Goal: Task Accomplishment & Management: Manage account settings

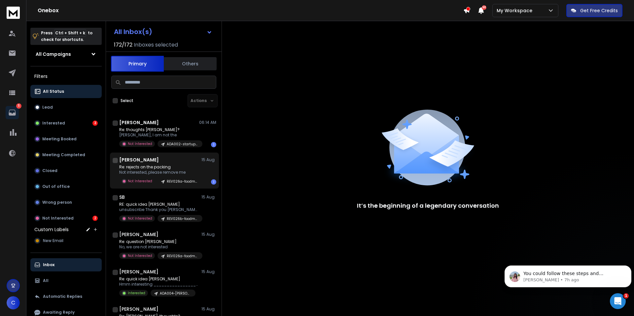
click at [188, 166] on p "Re: rejects on the packing" at bounding box center [158, 166] width 79 height 5
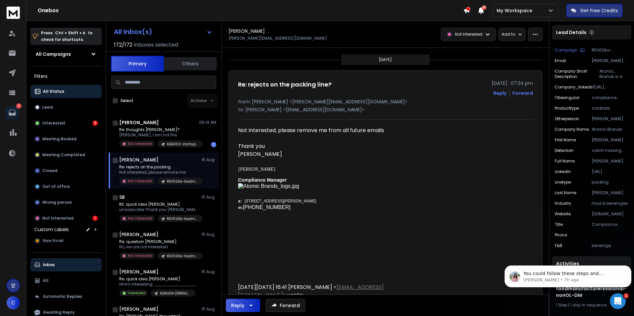
click at [538, 33] on icon "button" at bounding box center [535, 34] width 6 height 6
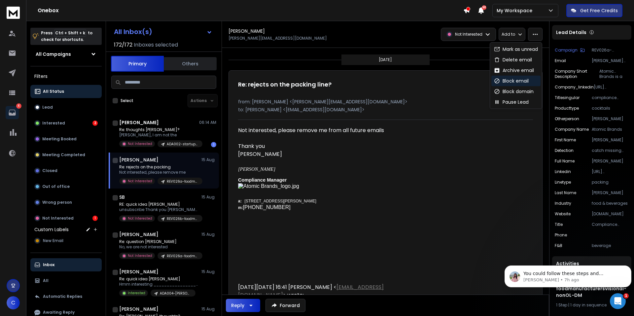
click at [519, 80] on div "Block email" at bounding box center [511, 81] width 35 height 7
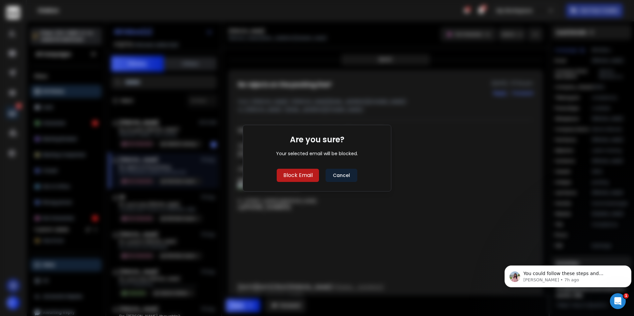
click at [297, 174] on button "Block Email" at bounding box center [298, 175] width 42 height 13
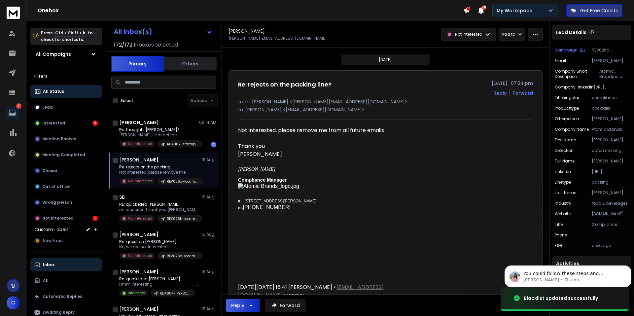
click at [521, 15] on button "My Workspace" at bounding box center [525, 10] width 66 height 13
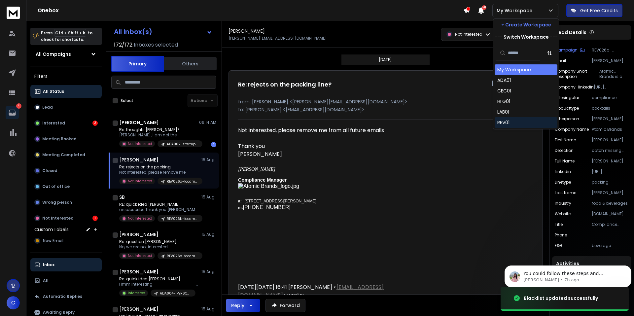
click at [508, 123] on div "REV01" at bounding box center [503, 122] width 12 height 7
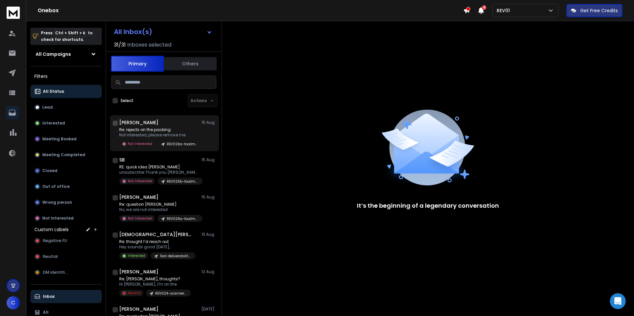
click at [169, 134] on p "Not interested, please remove me" at bounding box center [158, 134] width 79 height 5
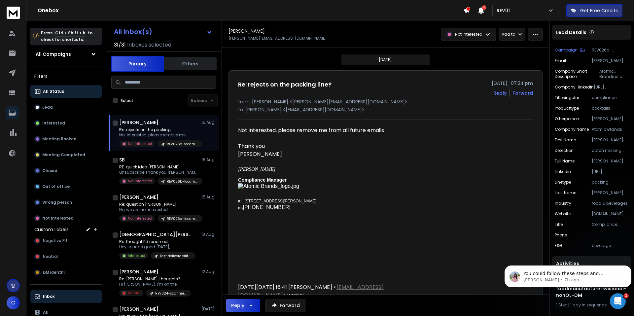
click at [533, 34] on icon "button" at bounding box center [535, 34] width 6 height 6
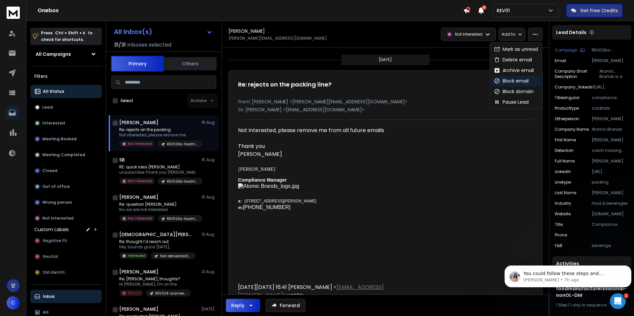
click at [520, 81] on div "Block email" at bounding box center [511, 81] width 35 height 7
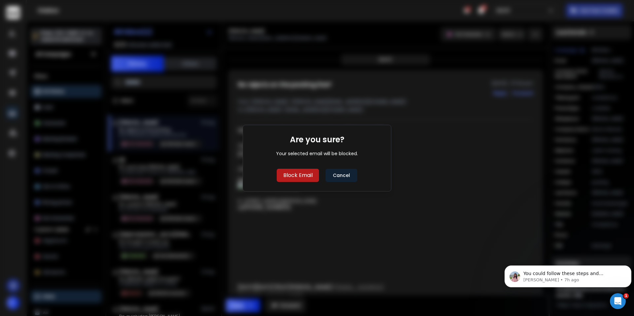
click at [296, 177] on button "Block Email" at bounding box center [298, 175] width 42 height 13
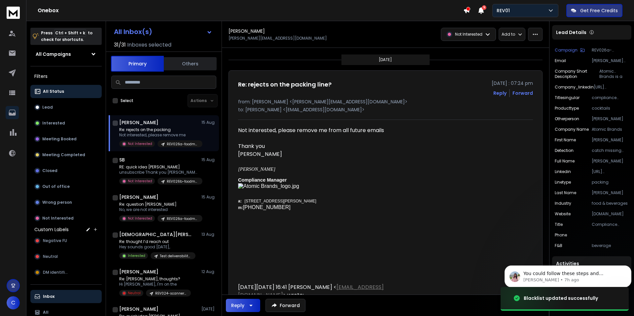
click at [516, 14] on div "REV01" at bounding box center [525, 10] width 57 height 7
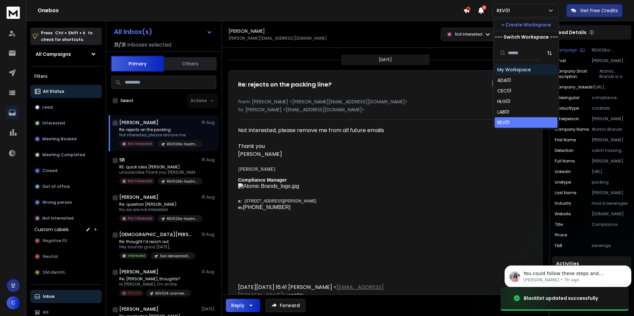
click at [518, 70] on div "My Workspace" at bounding box center [514, 69] width 34 height 7
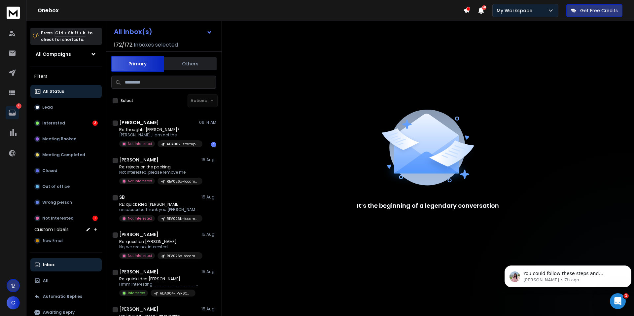
click at [522, 12] on p "My Workspace" at bounding box center [516, 10] width 38 height 7
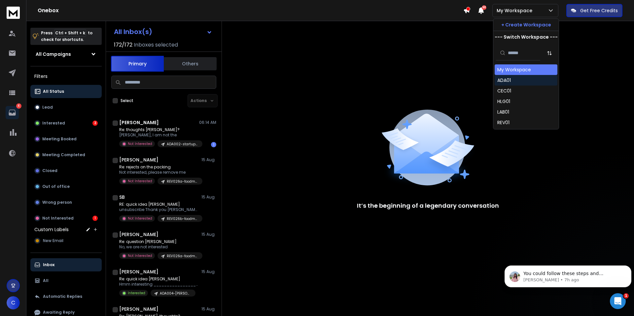
click at [513, 78] on div "ADA01" at bounding box center [526, 80] width 63 height 11
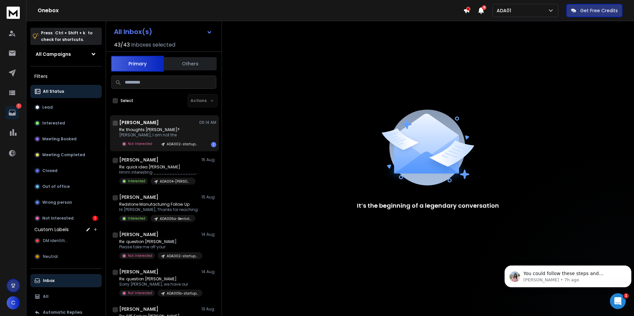
click at [178, 127] on div "[PERSON_NAME] 06:14 AM Re: thoughts [PERSON_NAME]? [PERSON_NAME], I am not the …" at bounding box center [167, 133] width 97 height 28
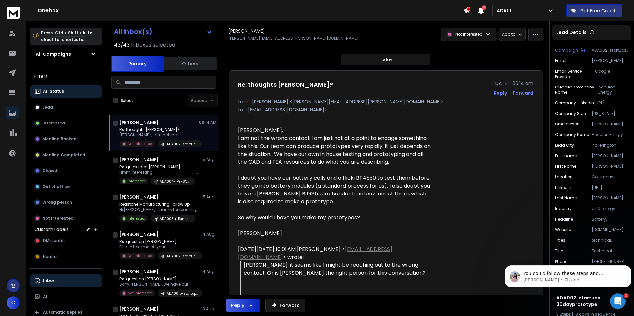
click at [392, 185] on div "I doubt you have our battery cells and a Hioki BT4560 to test them before they …" at bounding box center [334, 190] width 193 height 32
click at [193, 60] on button "Others" at bounding box center [190, 63] width 53 height 15
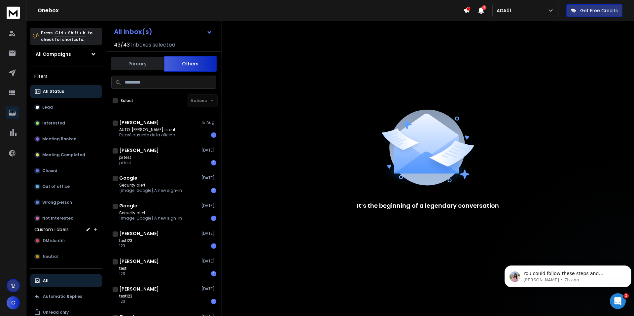
click at [138, 62] on button "Primary" at bounding box center [137, 63] width 53 height 15
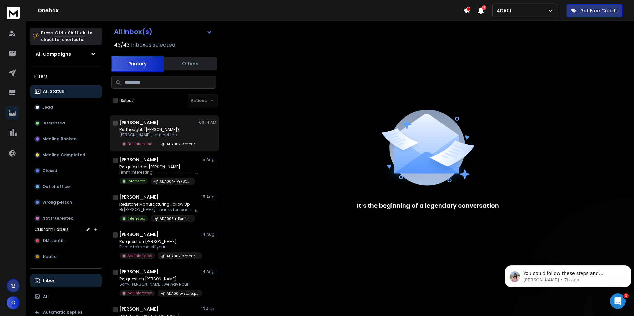
click at [167, 128] on p "Re: thoughts Eric?" at bounding box center [158, 129] width 79 height 5
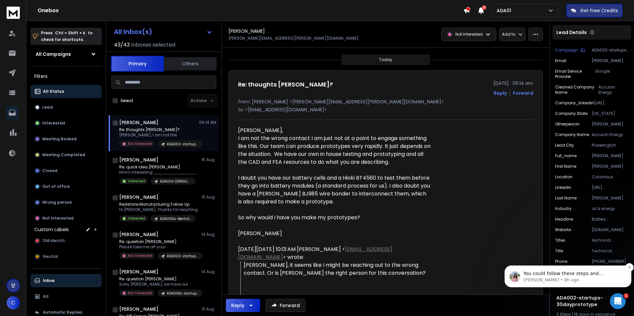
click at [551, 267] on div "You could follow these steps and implement this to let us know if its working f…" at bounding box center [568, 277] width 127 height 22
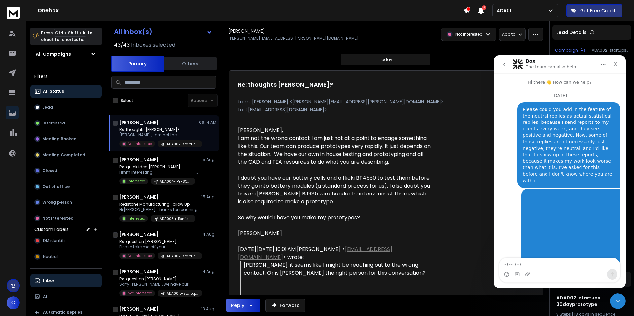
scroll to position [29, 0]
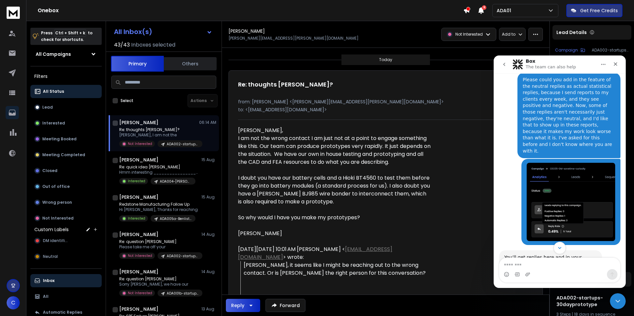
click at [559, 249] on icon "Scroll to bottom" at bounding box center [560, 248] width 6 height 6
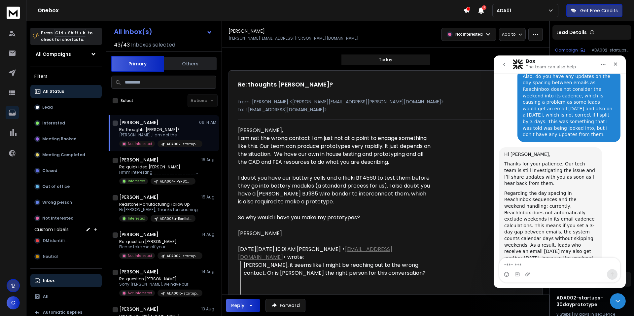
scroll to position [7389, 0]
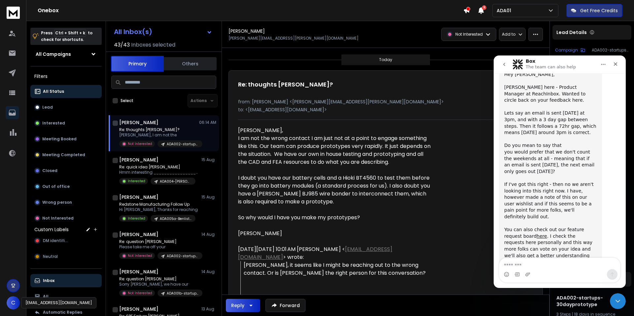
click at [10, 305] on span "C" at bounding box center [13, 302] width 13 height 13
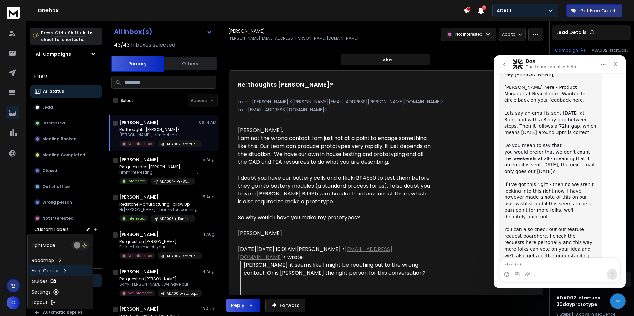
click at [507, 12] on p "ADA01" at bounding box center [505, 10] width 17 height 7
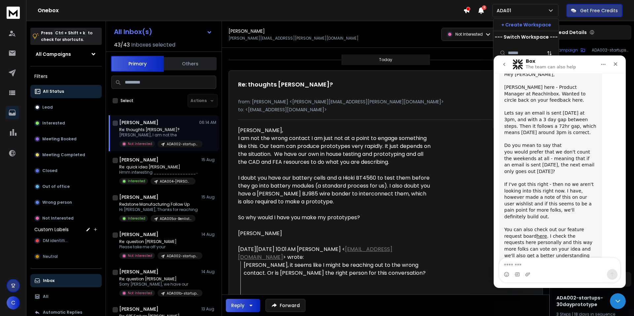
click at [618, 300] on icon "Close Intercom Messenger" at bounding box center [618, 301] width 8 height 8
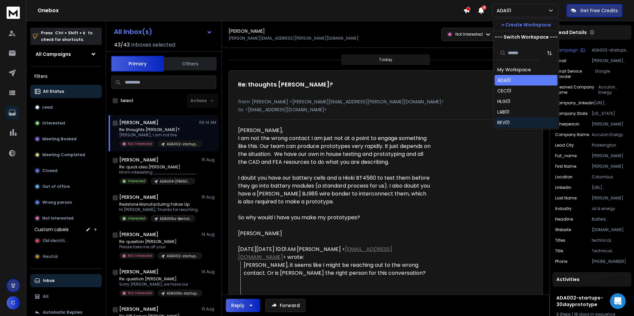
click at [508, 124] on div "REV01" at bounding box center [503, 122] width 12 height 7
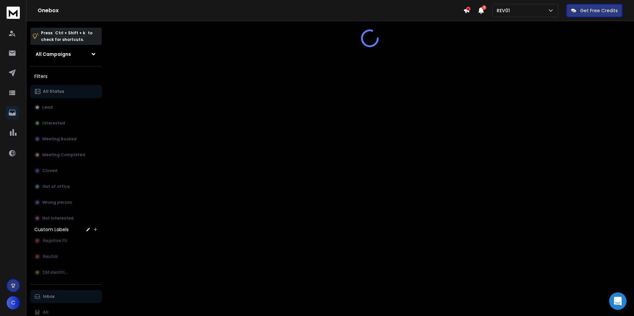
click at [616, 299] on icon "Open Intercom Messenger" at bounding box center [618, 301] width 8 height 9
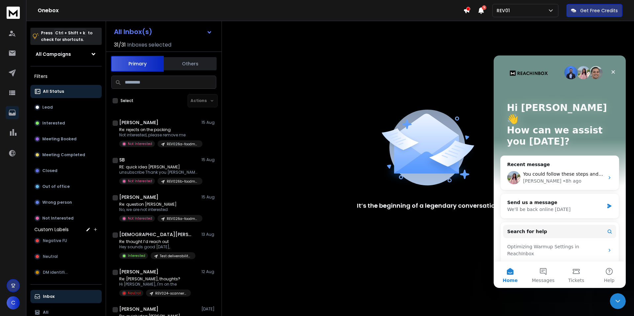
click at [13, 302] on span "C" at bounding box center [13, 302] width 13 height 13
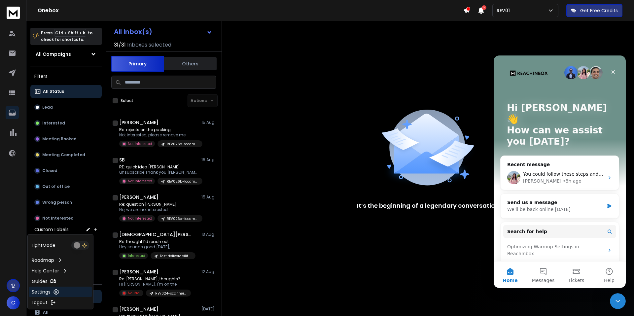
click at [59, 291] on icon at bounding box center [56, 292] width 6 height 6
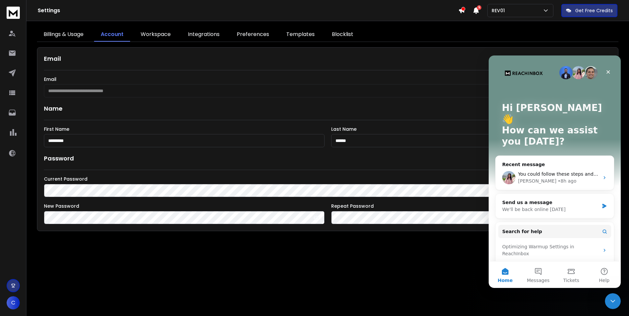
click at [203, 34] on link "Integrations" at bounding box center [203, 35] width 45 height 14
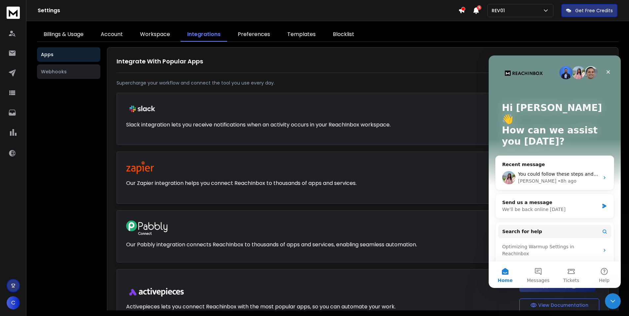
click at [615, 302] on icon "Close Intercom Messenger" at bounding box center [613, 301] width 8 height 8
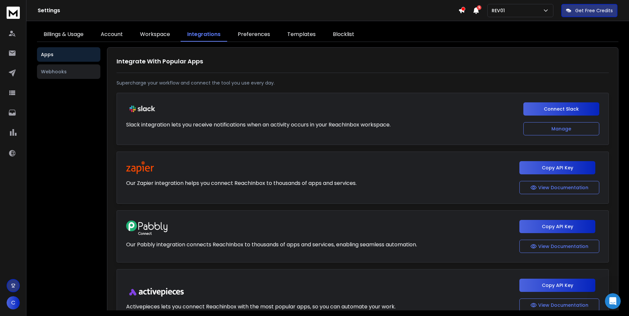
click at [566, 108] on button "Connect Slack" at bounding box center [561, 108] width 76 height 13
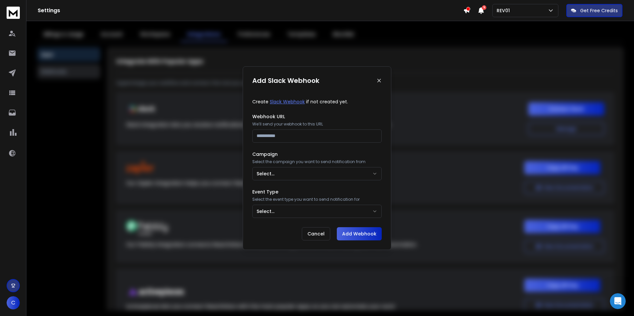
click at [378, 82] on icon at bounding box center [378, 80] width 5 height 5
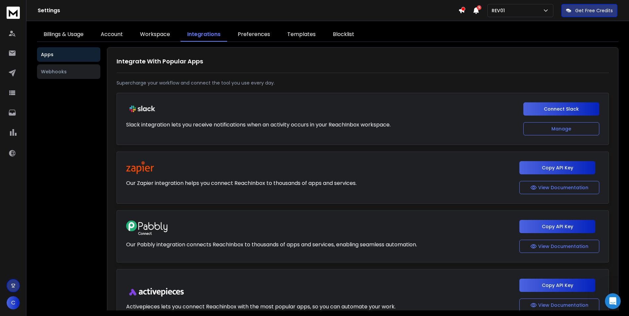
click at [613, 297] on icon "Open Intercom Messenger" at bounding box center [613, 301] width 11 height 11
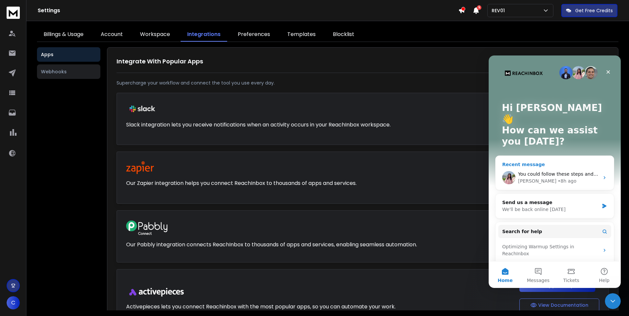
click at [562, 165] on div "You could follow these steps and implement this to let us know if its working f…" at bounding box center [555, 177] width 118 height 24
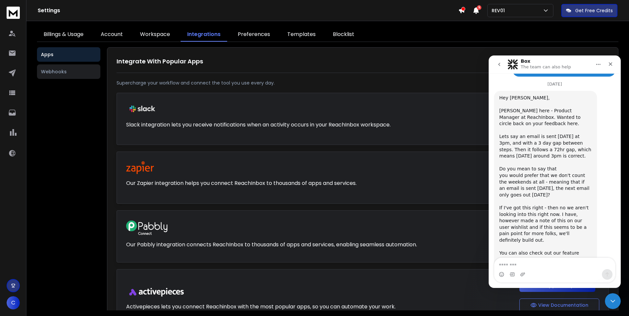
scroll to position [7389, 0]
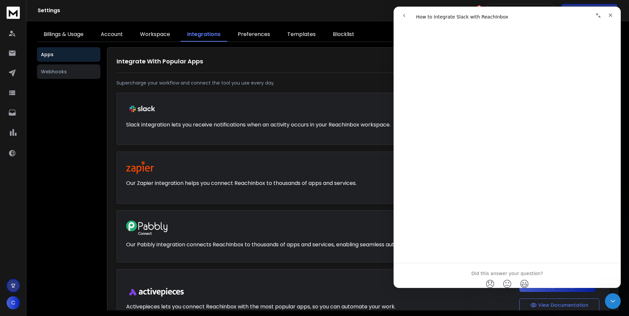
scroll to position [1036, 0]
click at [620, 300] on div "Close Intercom Messenger" at bounding box center [613, 301] width 16 height 16
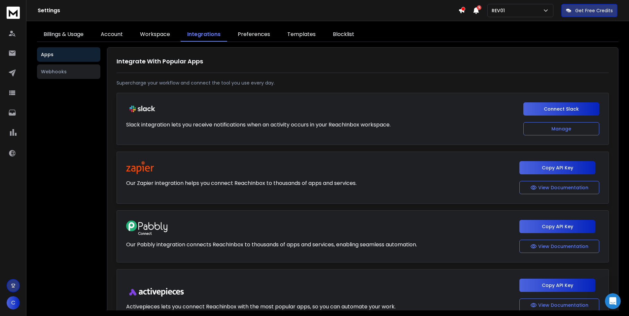
click at [616, 302] on icon "Open Intercom Messenger" at bounding box center [613, 301] width 11 height 11
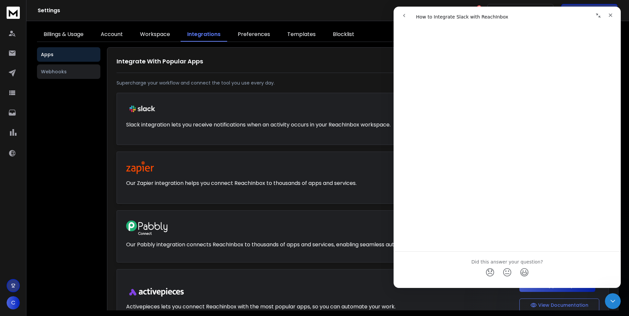
scroll to position [1003, 0]
click at [404, 17] on icon "go back" at bounding box center [404, 15] width 5 height 5
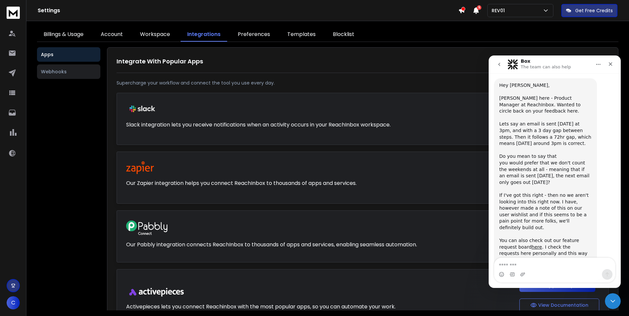
scroll to position [7389, 0]
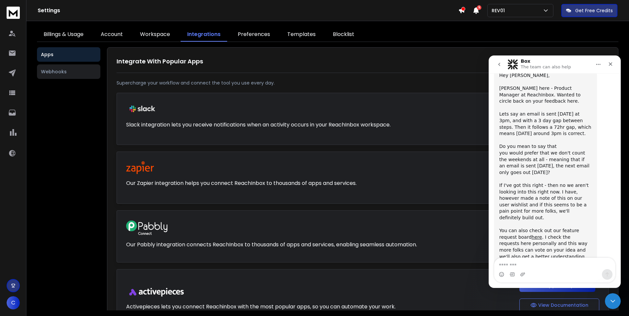
type textarea "**********"
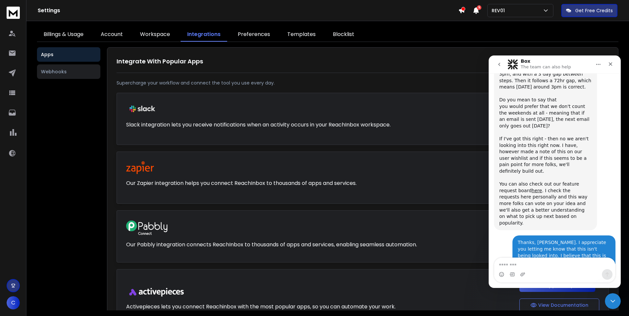
scroll to position [7441, 0]
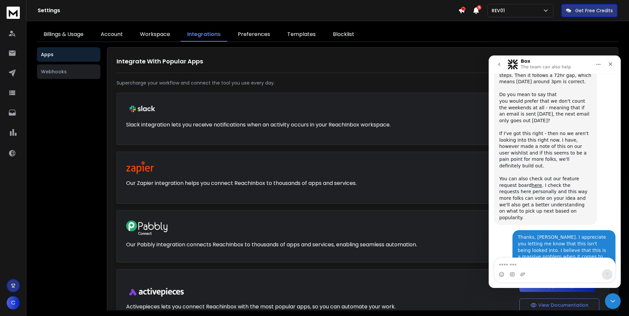
drag, startPoint x: 613, startPoint y: 302, endPoint x: 607, endPoint y: 299, distance: 7.0
click at [612, 302] on icon "Close Intercom Messenger" at bounding box center [613, 301] width 5 height 3
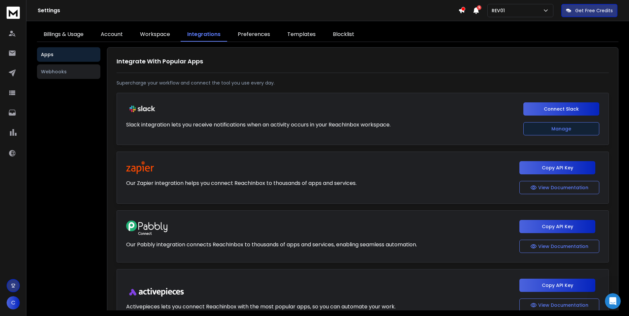
click at [557, 125] on button "Manage" at bounding box center [561, 128] width 76 height 13
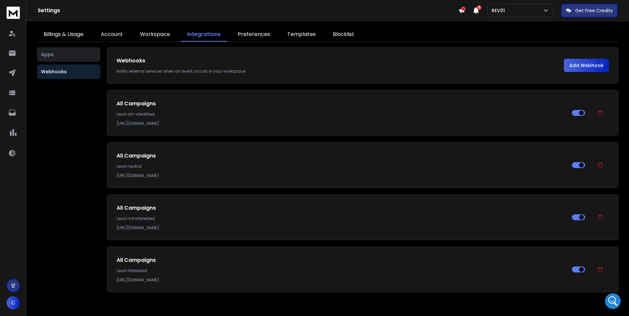
click at [55, 57] on button "Apps" at bounding box center [68, 54] width 63 height 15
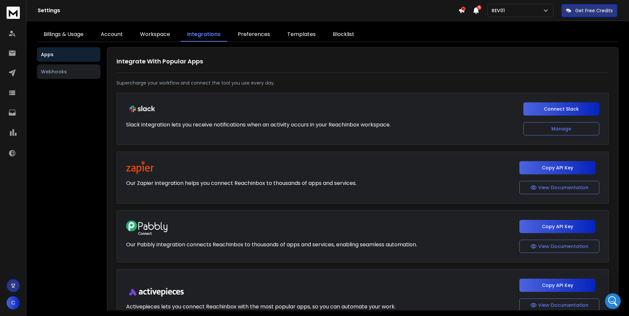
click at [55, 69] on button "Webhooks" at bounding box center [68, 71] width 63 height 15
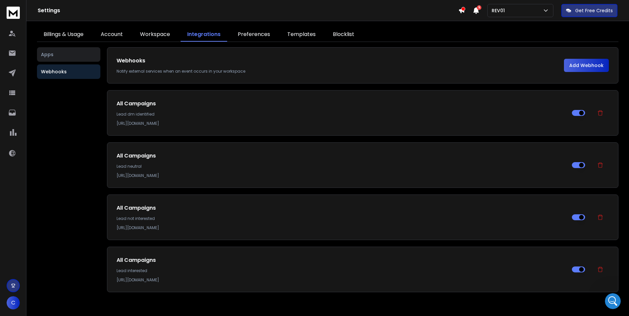
click at [610, 301] on icon "Open Intercom Messenger" at bounding box center [613, 301] width 11 height 11
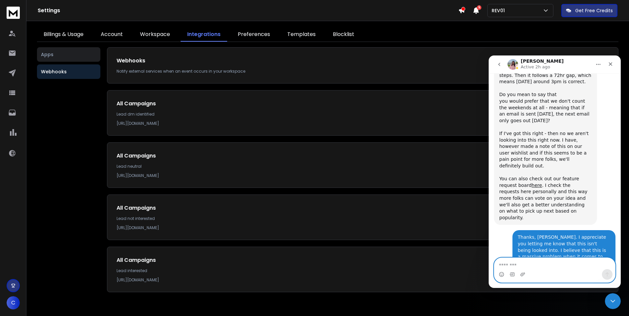
click at [519, 263] on textarea "Message…" at bounding box center [554, 263] width 121 height 11
type textarea "**********"
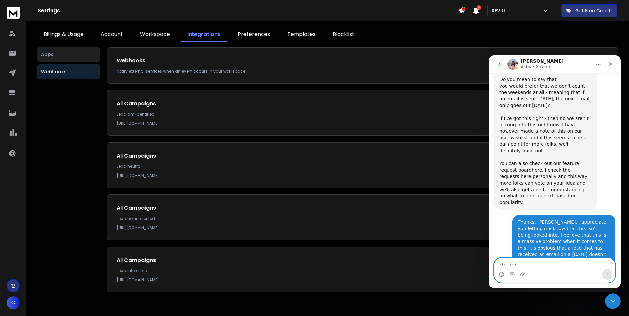
scroll to position [7501, 0]
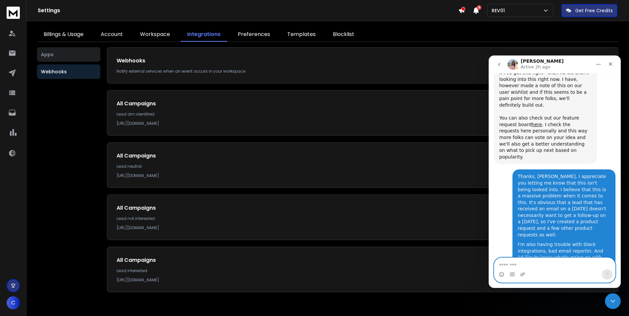
paste textarea "**********"
type textarea "**********"
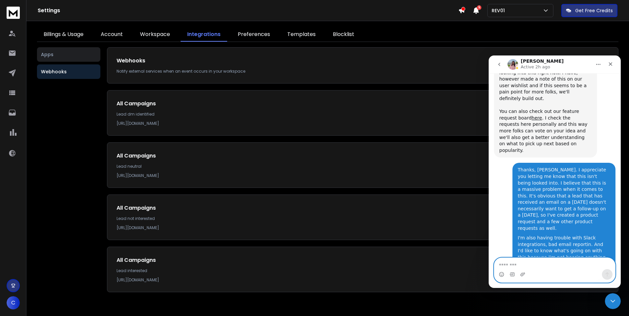
scroll to position [7529, 0]
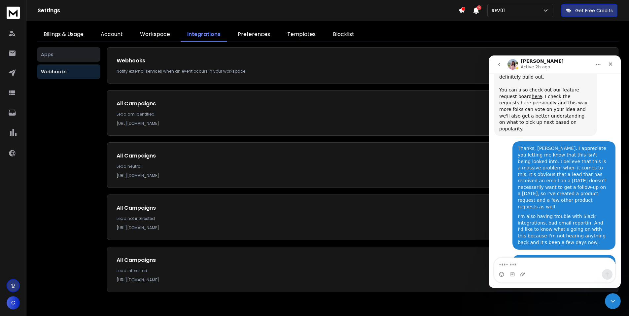
click at [610, 302] on icon "Close Intercom Messenger" at bounding box center [613, 301] width 8 height 8
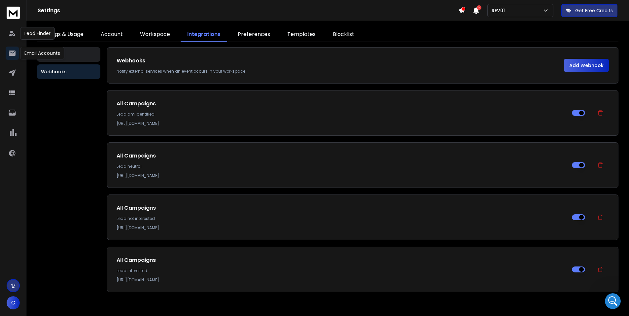
click at [12, 48] on link at bounding box center [12, 53] width 13 height 13
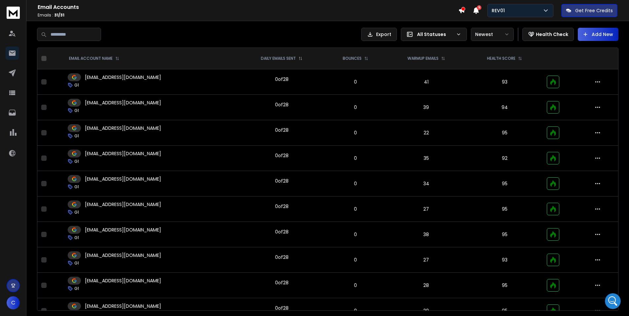
drag, startPoint x: 553, startPoint y: 7, endPoint x: 543, endPoint y: 10, distance: 10.8
click at [553, 7] on button "REV01" at bounding box center [520, 10] width 66 height 13
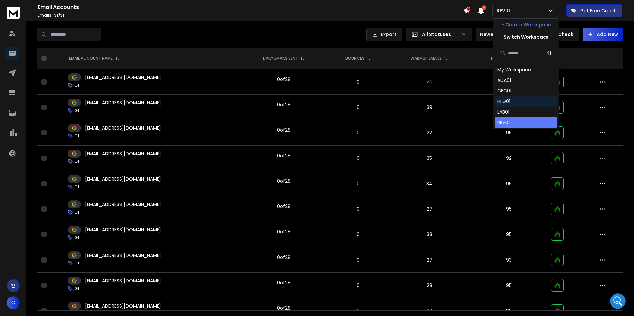
click at [509, 105] on div "HLG01" at bounding box center [526, 101] width 63 height 11
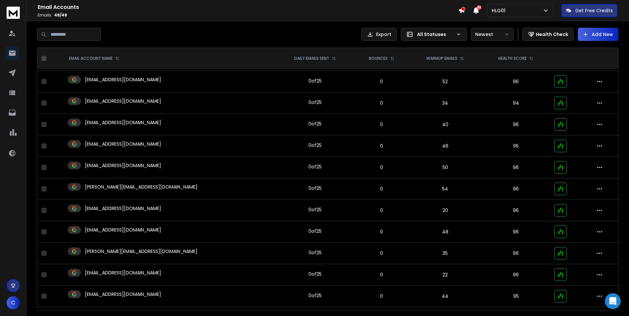
scroll to position [816, 0]
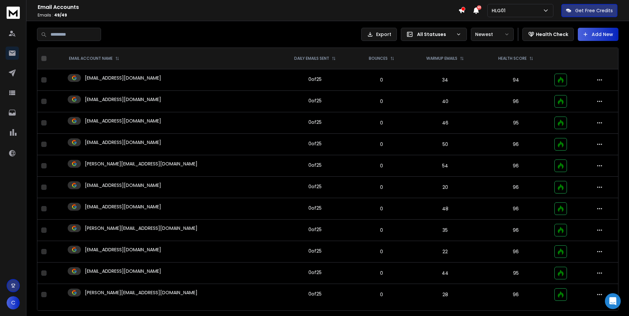
click at [183, 15] on p "Emails : 49 / 49" at bounding box center [248, 15] width 421 height 5
click at [522, 13] on div "HLG01" at bounding box center [520, 10] width 57 height 7
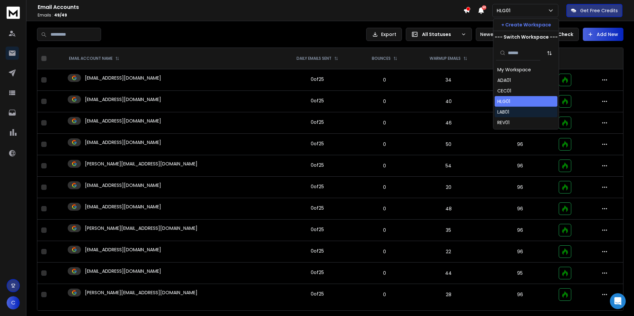
click at [512, 110] on div "LAB01" at bounding box center [526, 112] width 63 height 11
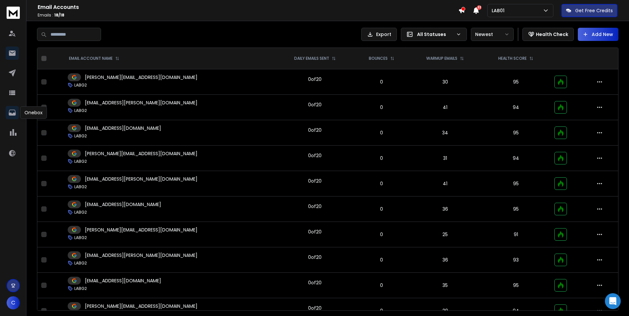
click at [13, 111] on icon at bounding box center [12, 113] width 8 height 8
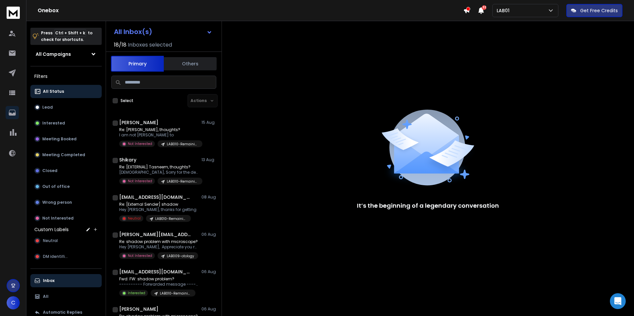
click at [187, 65] on button "Others" at bounding box center [190, 63] width 53 height 15
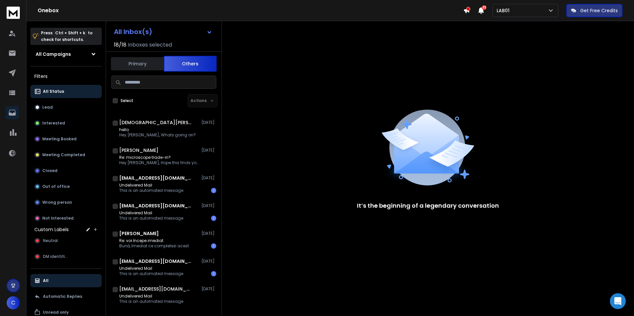
click at [143, 76] on input at bounding box center [163, 82] width 105 height 13
click at [143, 68] on button "Primary" at bounding box center [137, 63] width 53 height 15
